Goal: Submit feedback/report problem

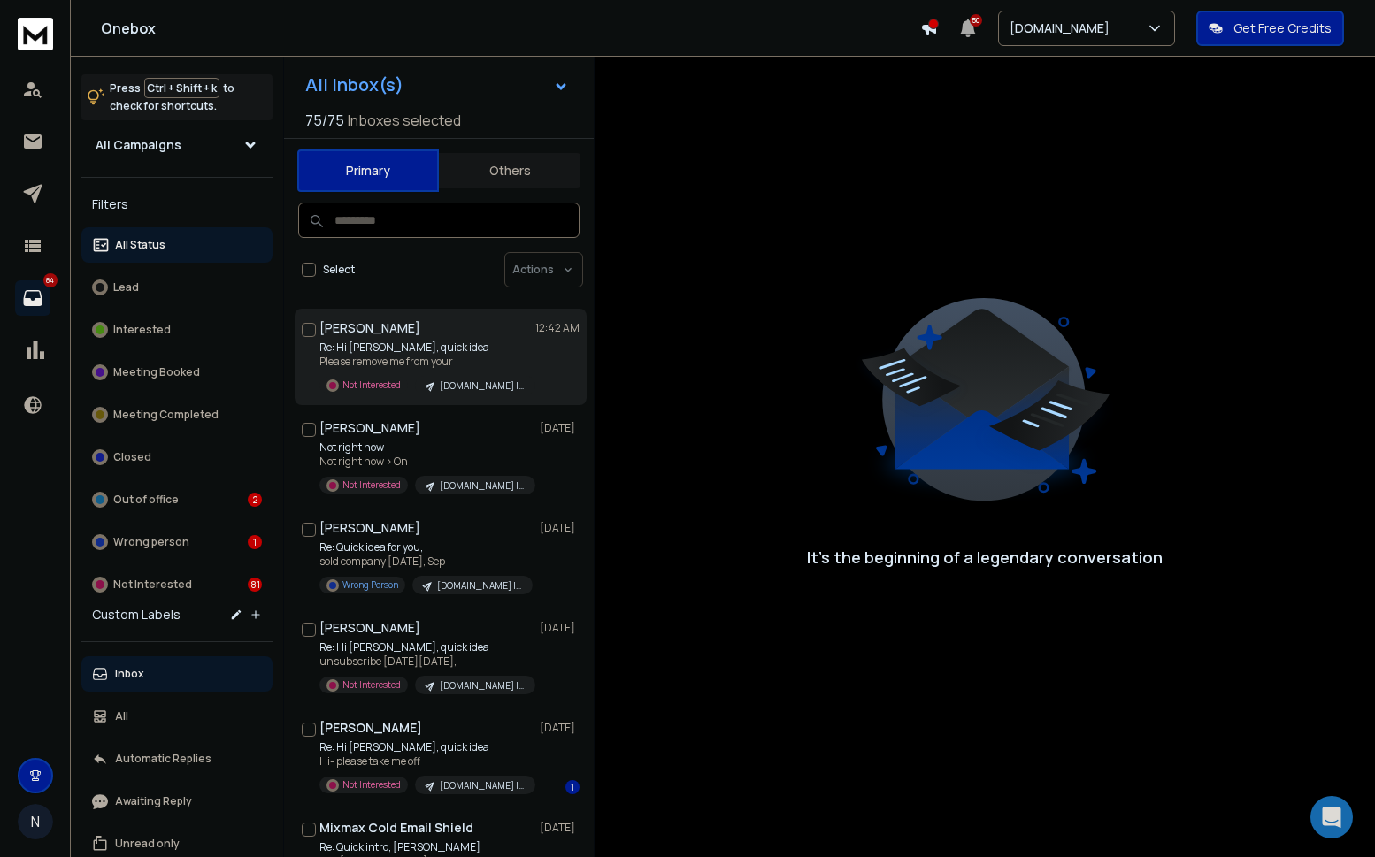
click at [456, 341] on p "Re: Hi [PERSON_NAME], quick idea" at bounding box center [425, 348] width 212 height 14
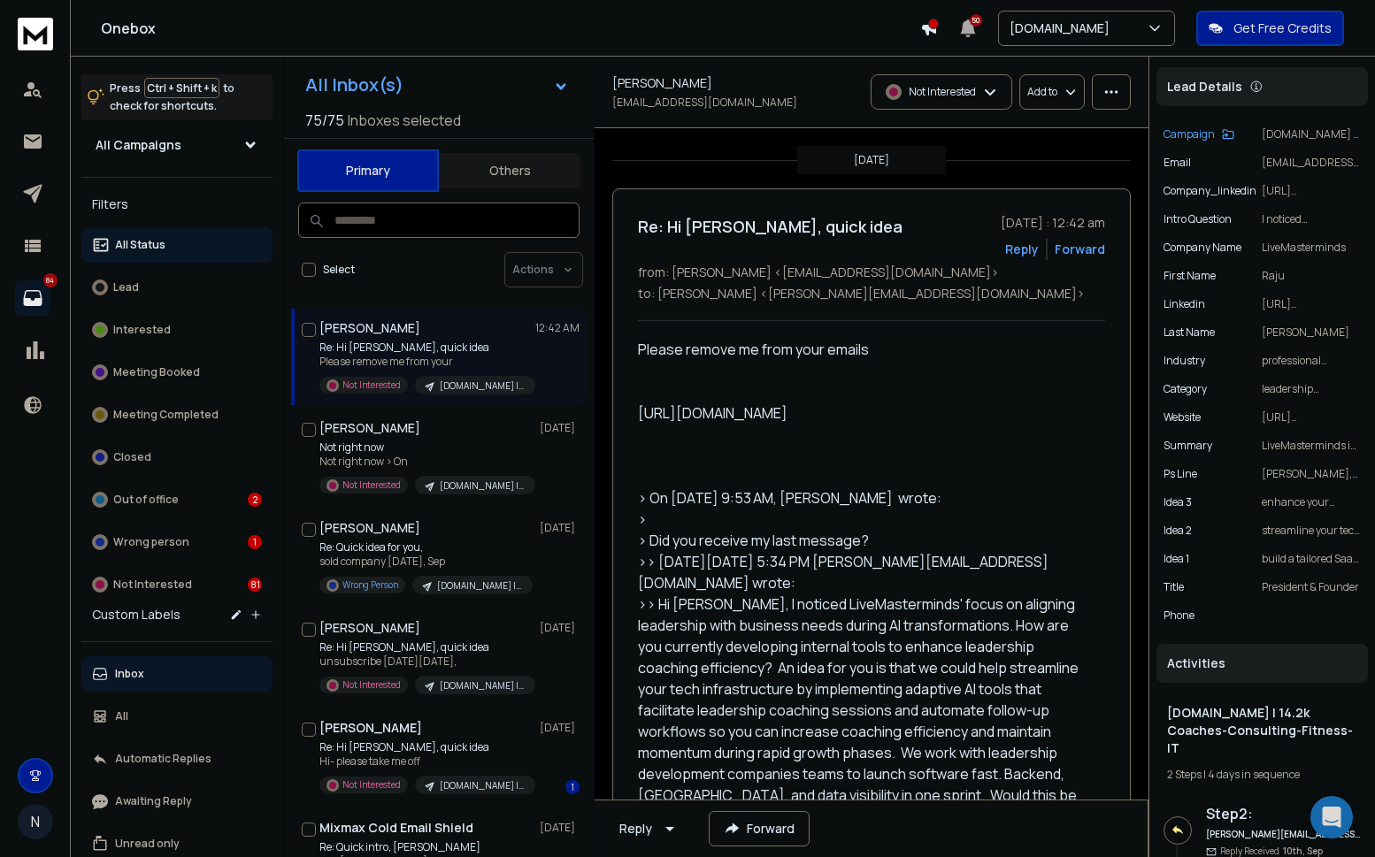
drag, startPoint x: 683, startPoint y: 399, endPoint x: 751, endPoint y: 399, distance: 68.1
click at [744, 399] on div "Please remove me from your emails [URL][DOMAIN_NAME] > On [DATE] 9:53 AM, [PERS…" at bounding box center [871, 643] width 467 height 609
drag, startPoint x: 794, startPoint y: 409, endPoint x: 698, endPoint y: 420, distance: 97.1
click at [698, 420] on div "Please remove me from your emails [URL][DOMAIN_NAME] > On [DATE] 9:53 AM, [PERS…" at bounding box center [871, 643] width 467 height 609
click at [696, 420] on div "Please remove me from your emails [URL][DOMAIN_NAME] > On [DATE] 9:53 AM, [PERS…" at bounding box center [871, 643] width 467 height 609
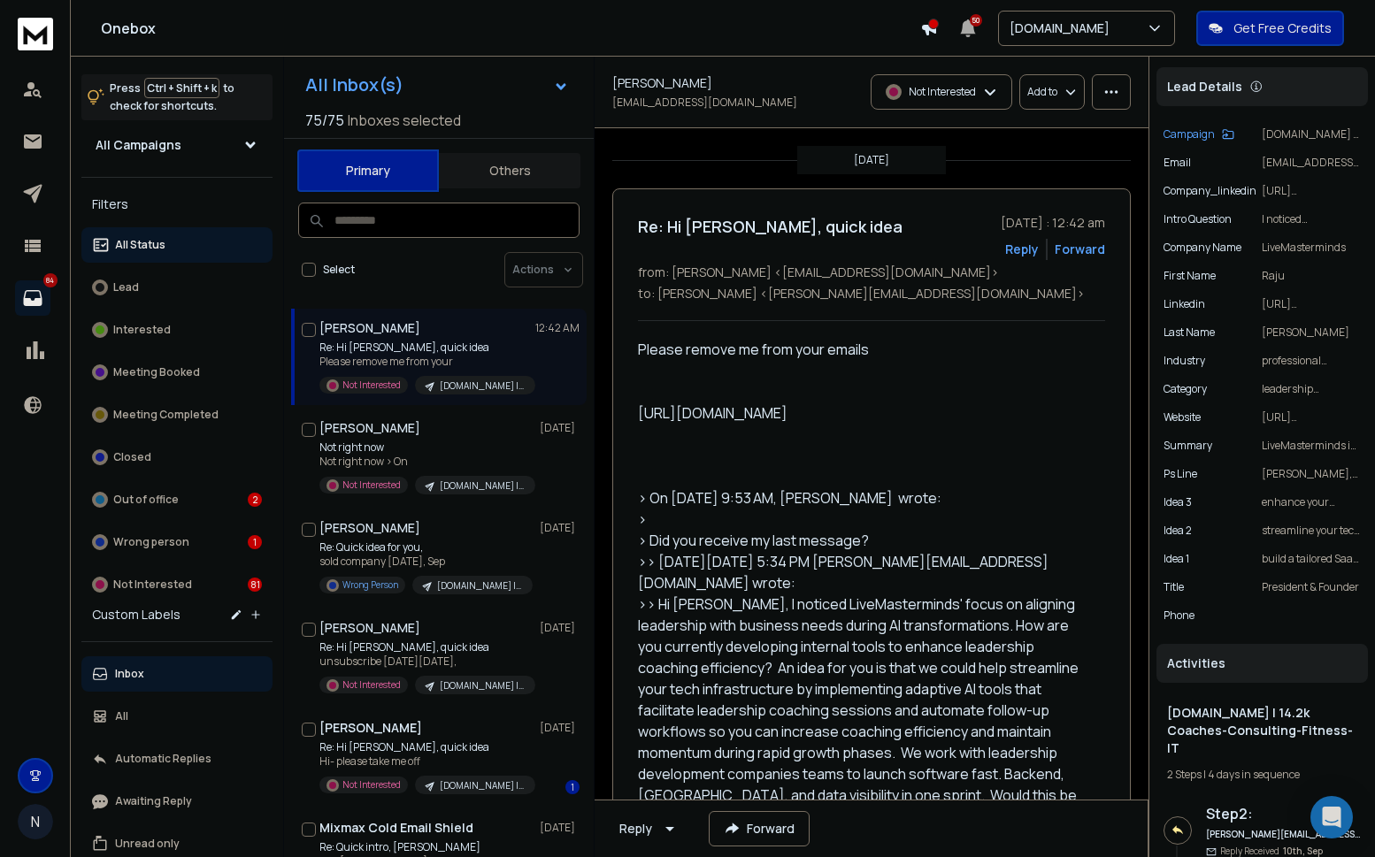
click at [696, 420] on div "Please remove me from your emails [URL][DOMAIN_NAME] > On [DATE] 9:53 AM, [PERS…" at bounding box center [871, 643] width 467 height 609
click at [699, 420] on div "Please remove me from your emails [URL][DOMAIN_NAME] > On [DATE] 9:53 AM, [PERS…" at bounding box center [871, 643] width 467 height 609
drag, startPoint x: 743, startPoint y: 459, endPoint x: 752, endPoint y: 483, distance: 25.5
click at [743, 459] on div "Please remove me from your emails [URL][DOMAIN_NAME] > On [DATE] 9:53 AM, [PERS…" at bounding box center [871, 643] width 467 height 609
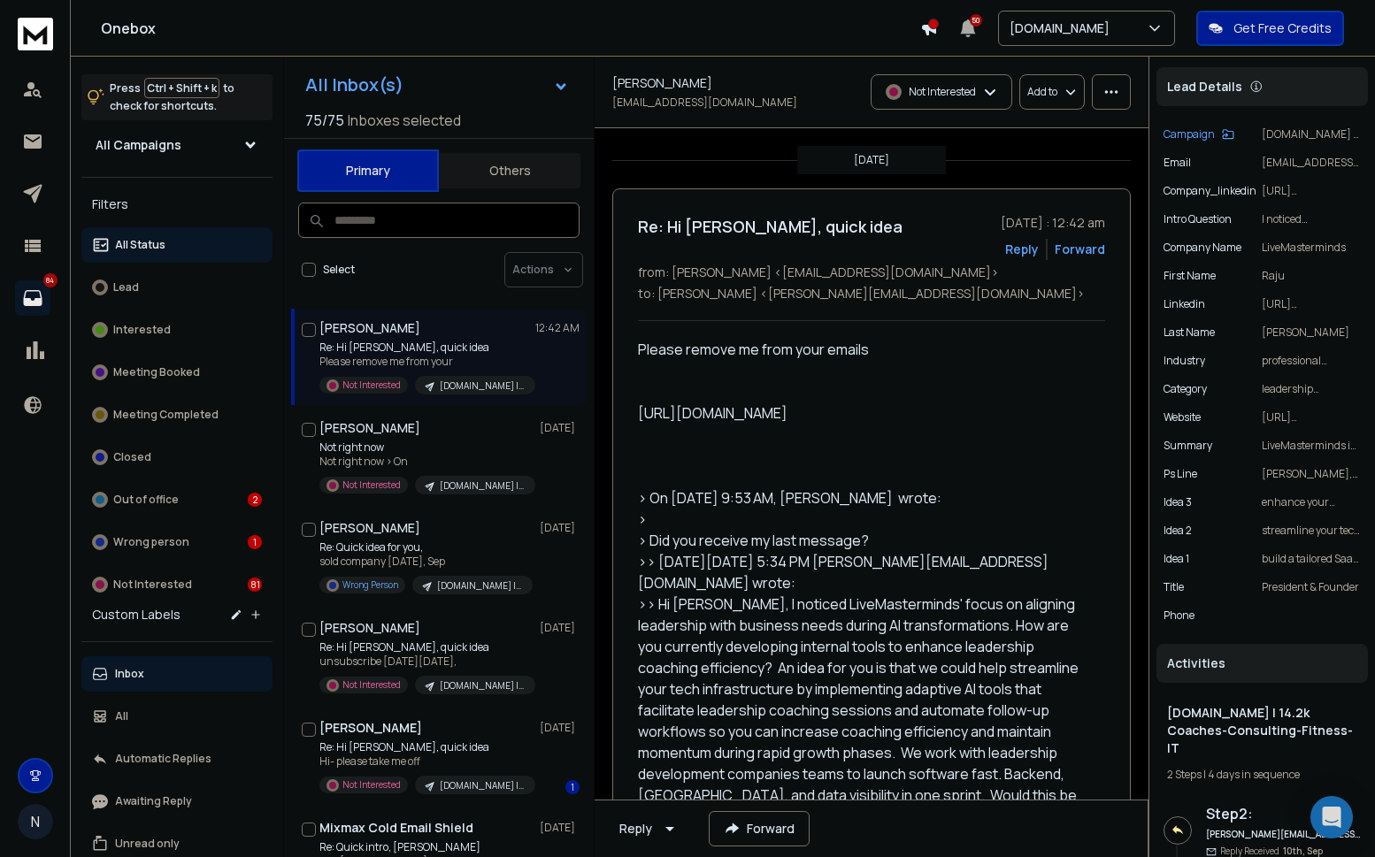
click at [757, 483] on div "Please remove me from your emails [URL][DOMAIN_NAME] > On [DATE] 9:53 AM, [PERS…" at bounding box center [871, 643] width 467 height 609
click at [778, 492] on div "Please remove me from your emails [URL][DOMAIN_NAME] > On [DATE] 9:53 AM, [PERS…" at bounding box center [871, 643] width 467 height 609
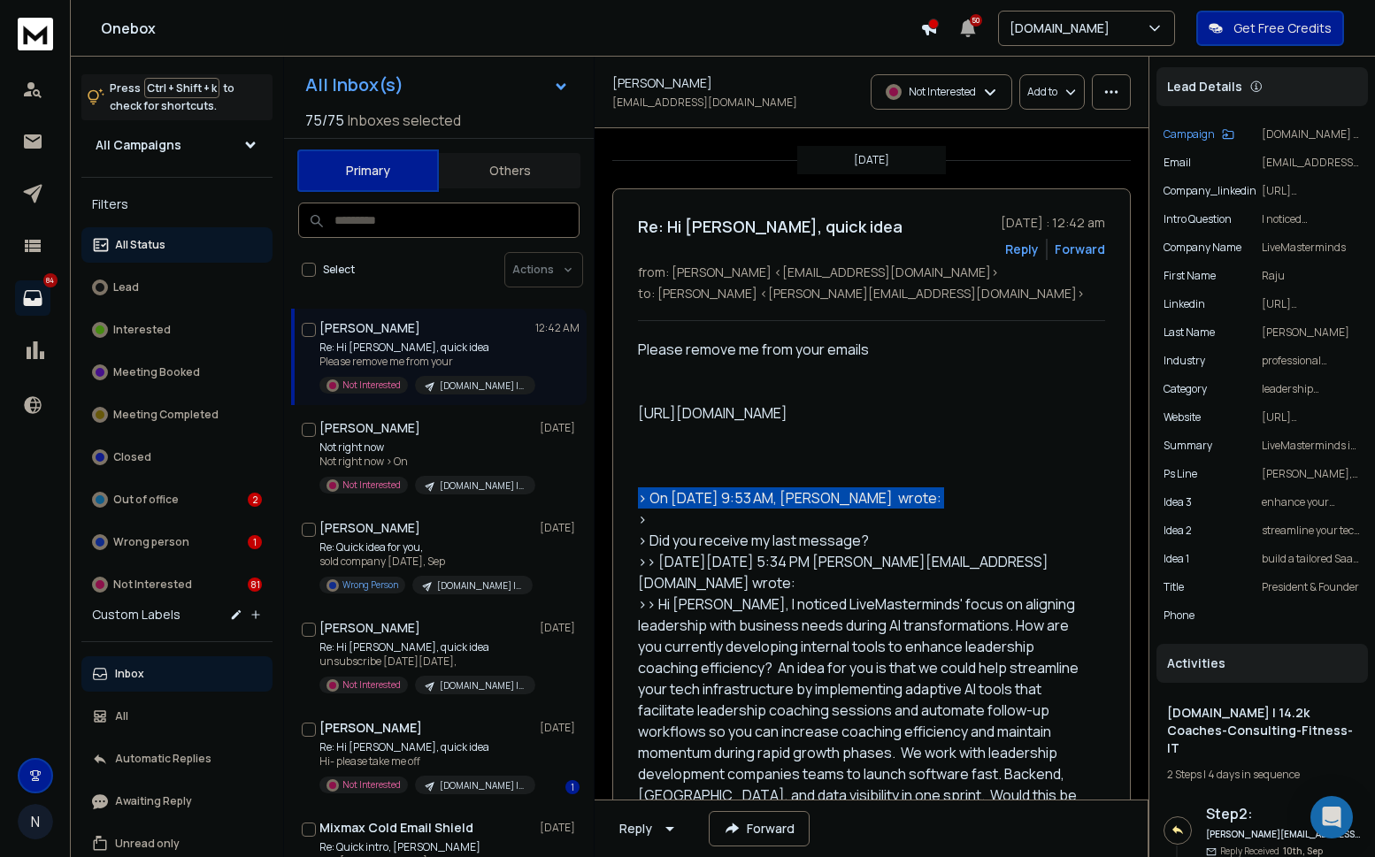
click at [778, 492] on div "Please remove me from your emails [URL][DOMAIN_NAME] > On [DATE] 9:53 AM, [PERS…" at bounding box center [871, 643] width 467 height 609
click at [784, 545] on div "Please remove me from your emails [URL][DOMAIN_NAME] > On [DATE] 9:53 AM, [PERS…" at bounding box center [871, 643] width 467 height 609
drag, startPoint x: 786, startPoint y: 630, endPoint x: 840, endPoint y: 642, distance: 54.5
drag, startPoint x: 840, startPoint y: 642, endPoint x: 770, endPoint y: 579, distance: 94.6
click at [770, 579] on div "Please remove me from your emails [URL][DOMAIN_NAME] > On [DATE] 9:53 AM, [PERS…" at bounding box center [871, 643] width 467 height 609
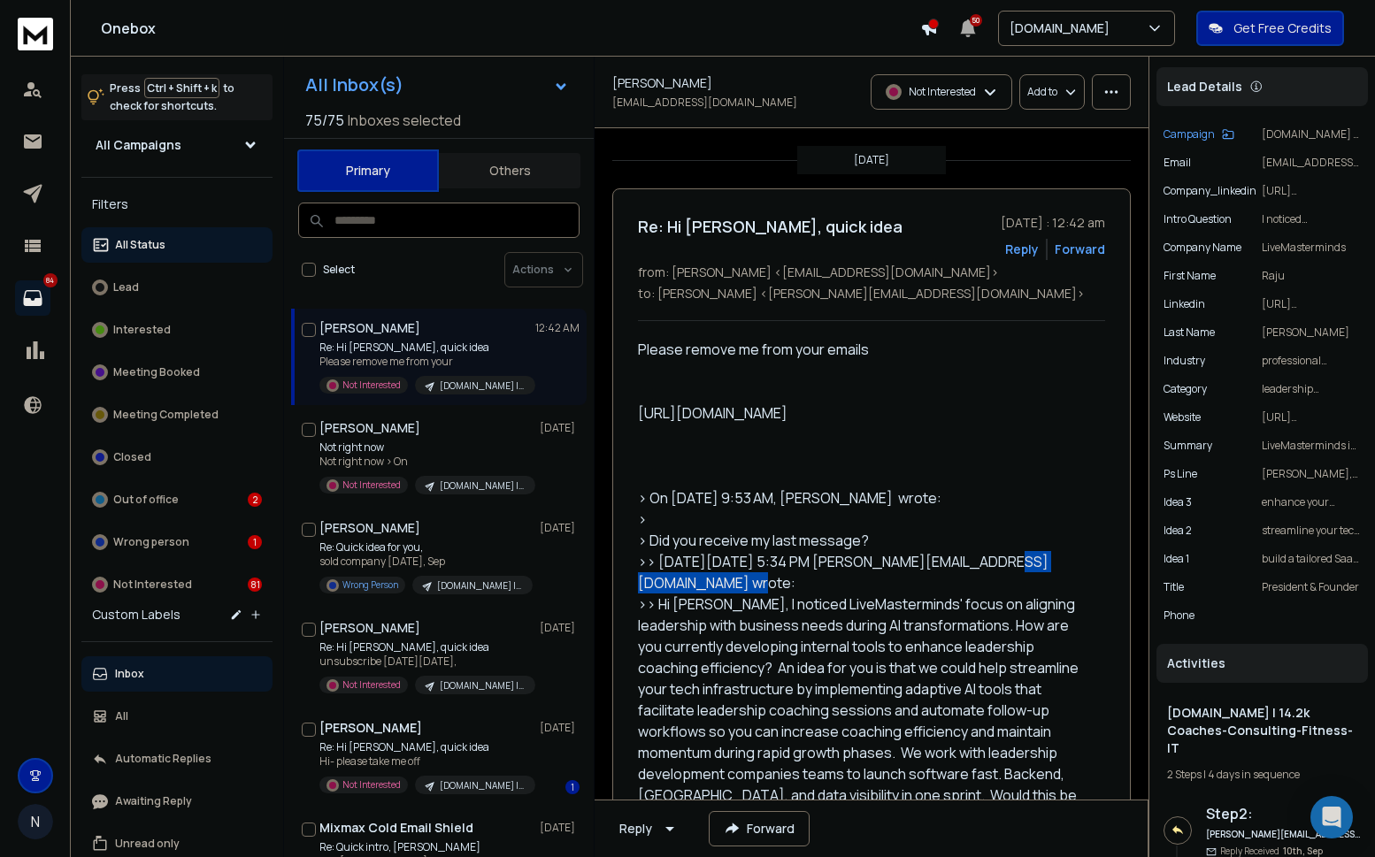
click at [770, 579] on div "Please remove me from your emails [URL][DOMAIN_NAME] > On [DATE] 9:53 AM, [PERS…" at bounding box center [871, 643] width 467 height 609
